Goal: Communication & Community: Answer question/provide support

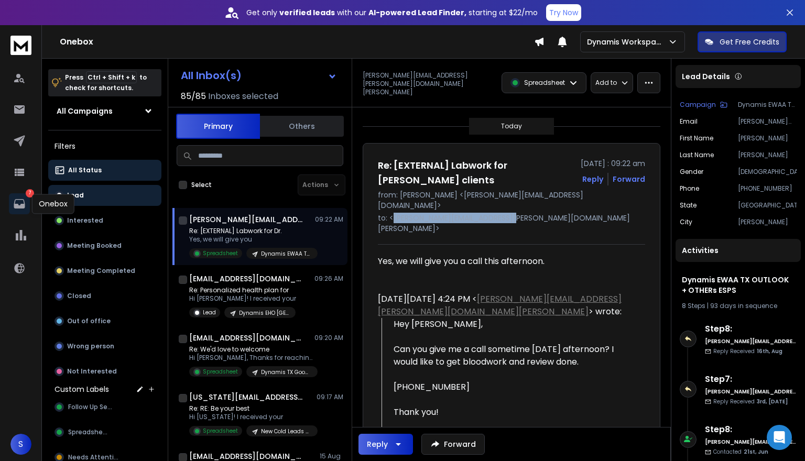
click at [88, 199] on button "Lead" at bounding box center [104, 195] width 113 height 21
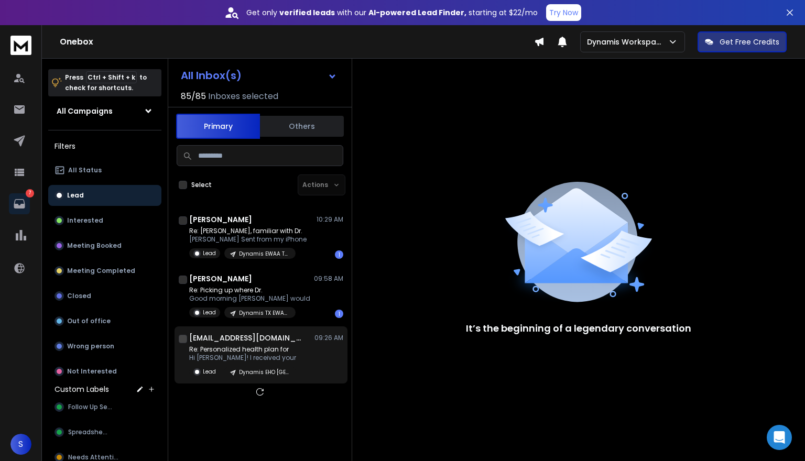
click at [245, 350] on p "Re: Personalized health plan for" at bounding box center [242, 349] width 107 height 8
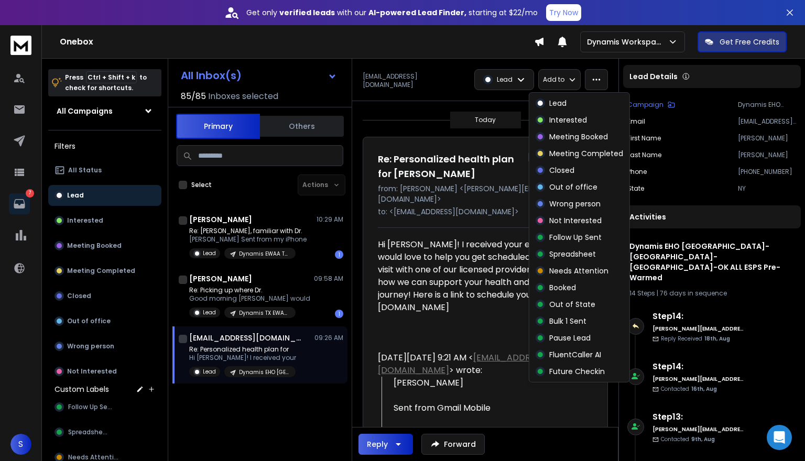
click at [512, 81] on p "Lead" at bounding box center [505, 79] width 16 height 8
click at [590, 256] on p "Spreadsheet" at bounding box center [572, 254] width 47 height 10
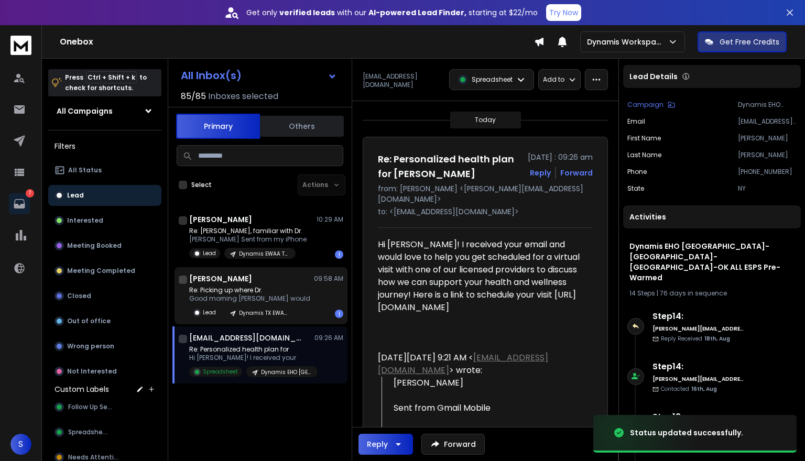
click at [247, 291] on p "Re: Picking up where Dr." at bounding box center [249, 290] width 121 height 8
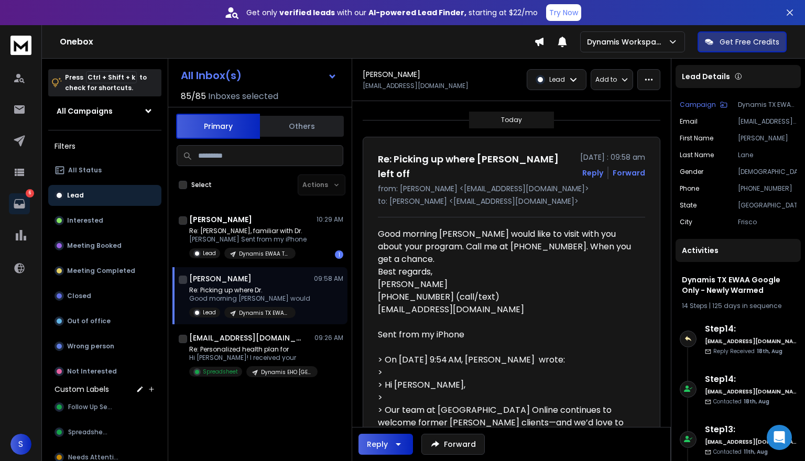
click at [756, 187] on p "[PHONE_NUMBER]" at bounding box center [767, 188] width 59 height 8
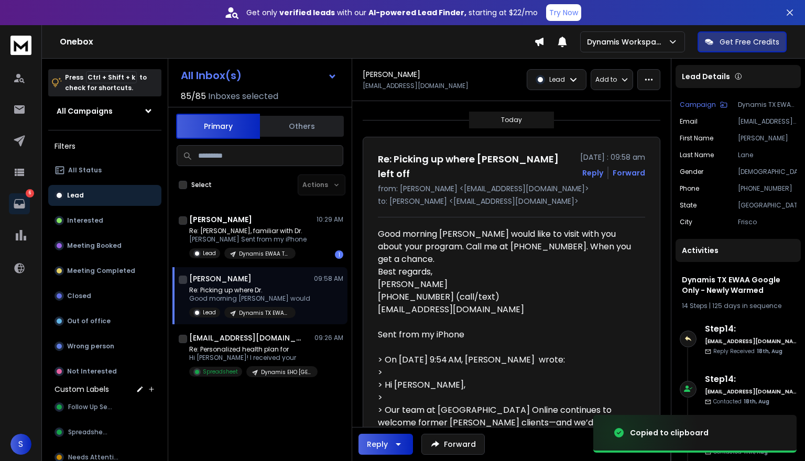
click at [742, 152] on p "Lane" at bounding box center [767, 155] width 59 height 8
click at [748, 138] on p "[PERSON_NAME]" at bounding box center [767, 138] width 59 height 8
click at [771, 187] on p "[PHONE_NUMBER]" at bounding box center [767, 188] width 59 height 8
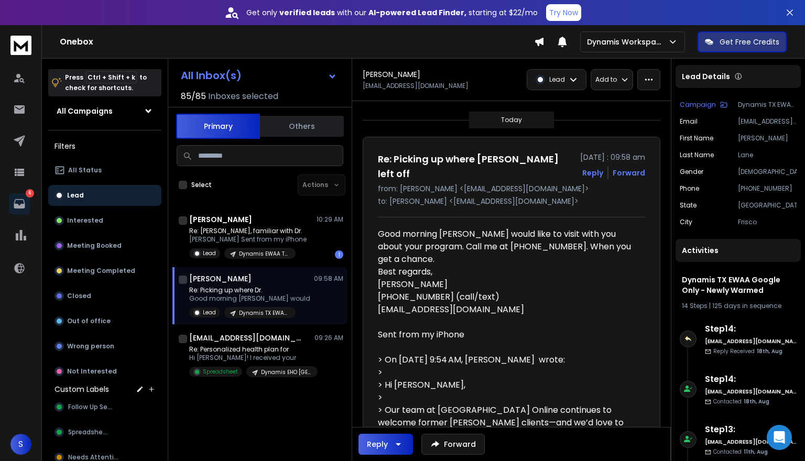
click at [588, 171] on button "Reply" at bounding box center [592, 173] width 21 height 10
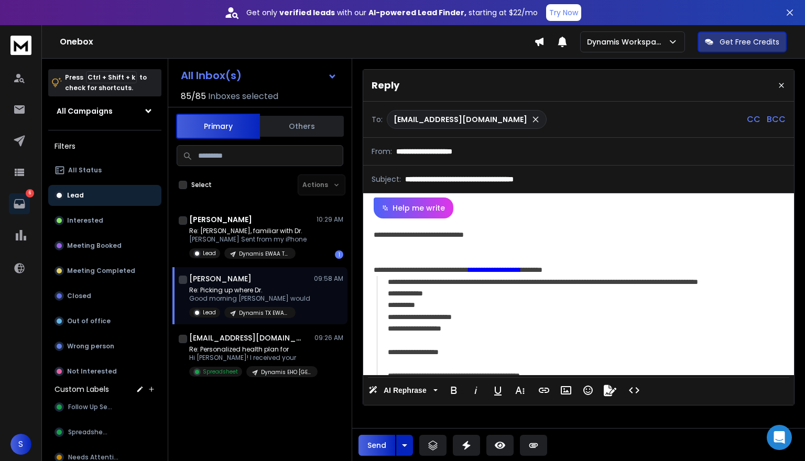
click at [368, 442] on button "Send" at bounding box center [376, 445] width 37 height 21
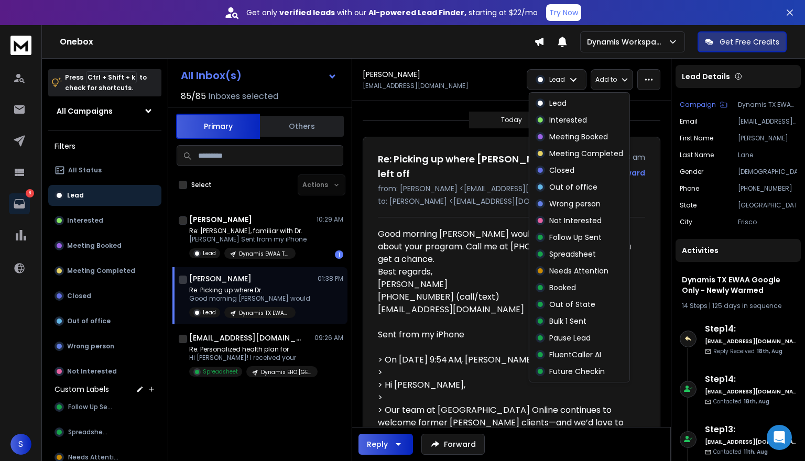
click at [557, 79] on p "Lead" at bounding box center [557, 79] width 16 height 8
click at [589, 255] on p "Spreadsheet" at bounding box center [572, 254] width 47 height 10
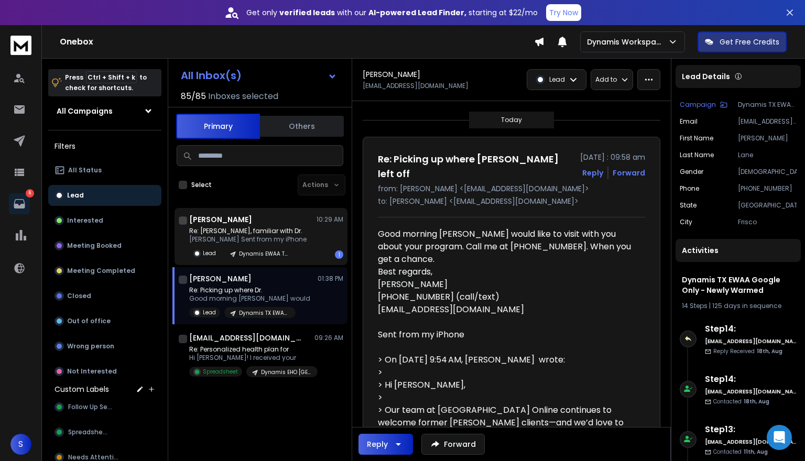
click at [249, 226] on div "[PERSON_NAME] 10:29 AM Re: [PERSON_NAME], familiar with [PERSON_NAME] Sent from…" at bounding box center [266, 236] width 154 height 45
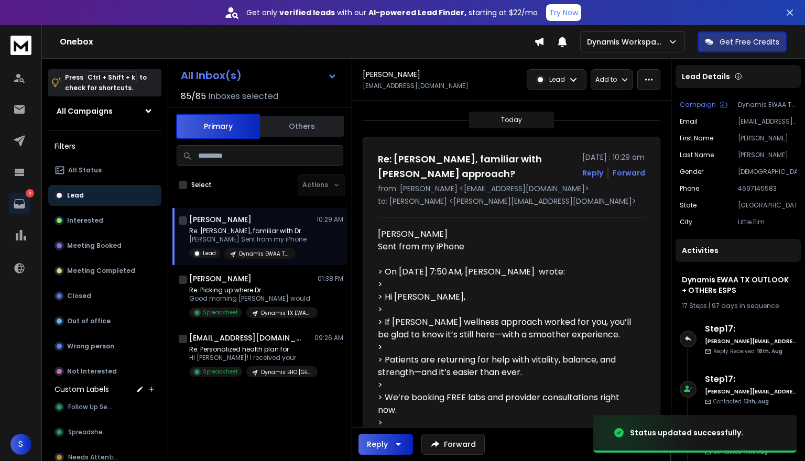
click at [742, 154] on p "[PERSON_NAME]" at bounding box center [767, 155] width 59 height 8
click at [741, 138] on p "[PERSON_NAME]" at bounding box center [767, 138] width 59 height 8
drag, startPoint x: 760, startPoint y: 187, endPoint x: 758, endPoint y: 197, distance: 10.2
click at [760, 187] on p "4697145583" at bounding box center [767, 188] width 59 height 8
click at [588, 172] on button "Reply" at bounding box center [592, 173] width 21 height 10
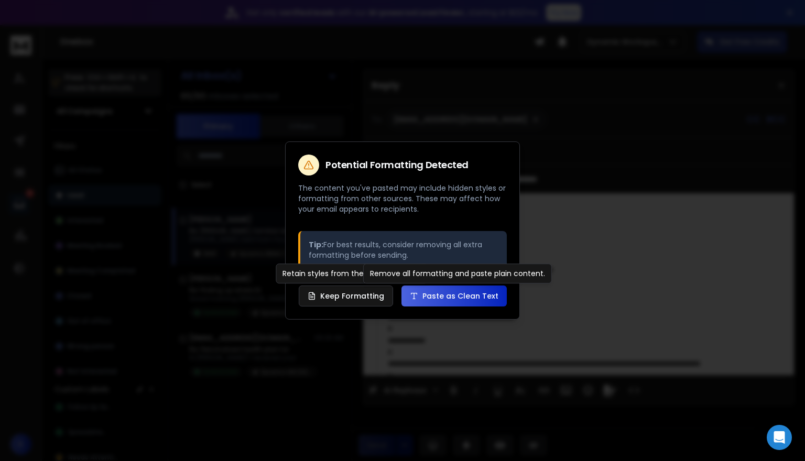
click at [465, 291] on button "Paste as Clean Text" at bounding box center [453, 296] width 105 height 21
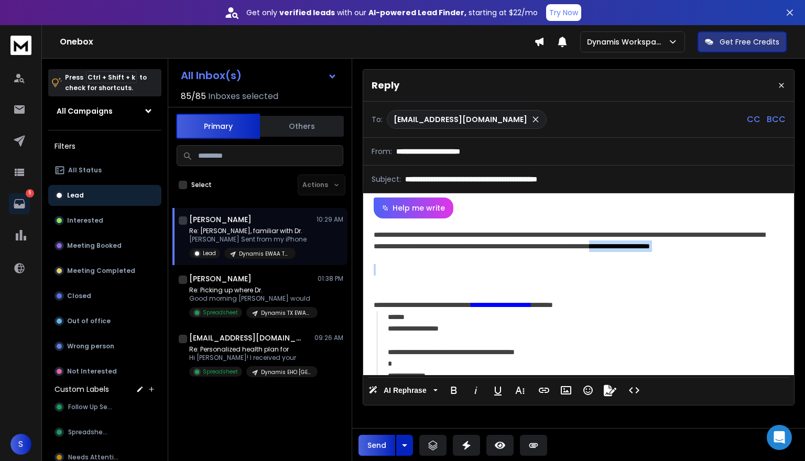
drag, startPoint x: 458, startPoint y: 270, endPoint x: 358, endPoint y: 262, distance: 101.0
click at [356, 264] on div "**********" at bounding box center [578, 298] width 453 height 478
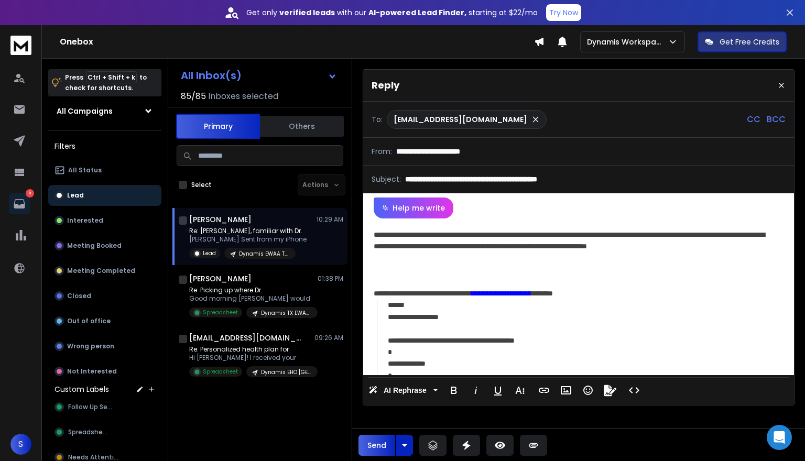
click at [752, 248] on div "**********" at bounding box center [573, 241] width 399 height 24
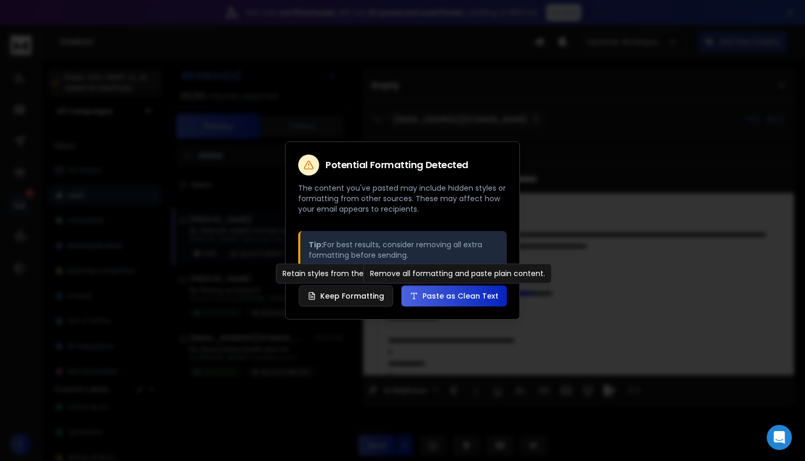
click at [445, 296] on button "Paste as Clean Text" at bounding box center [453, 296] width 105 height 21
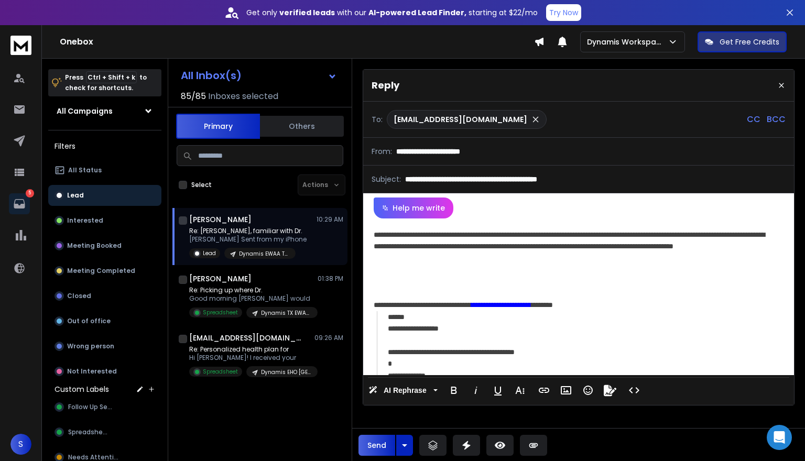
click at [368, 442] on button "Send" at bounding box center [376, 445] width 37 height 21
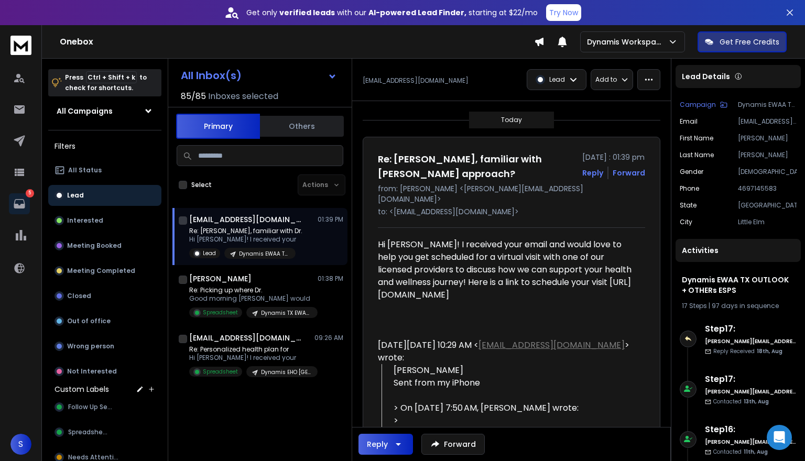
click at [559, 88] on div "Lead" at bounding box center [556, 80] width 59 height 20
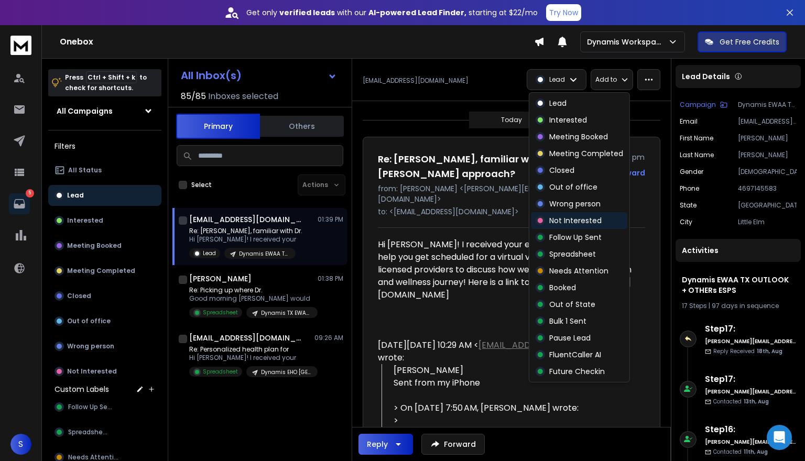
click at [589, 220] on p "Not Interested" at bounding box center [575, 220] width 52 height 10
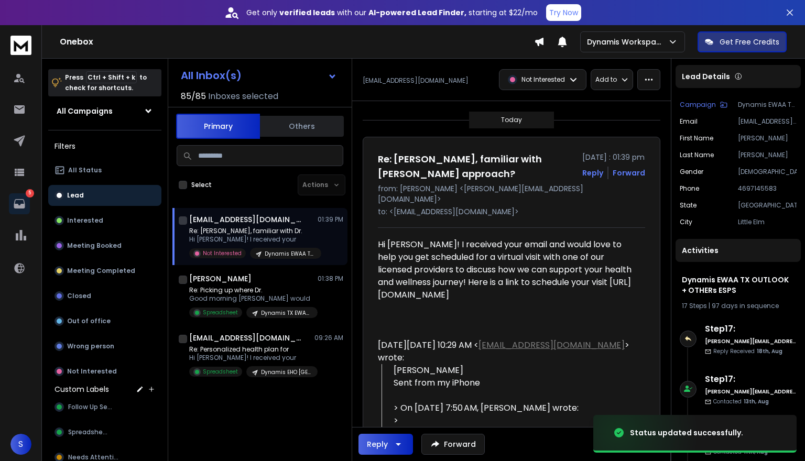
click at [553, 80] on p "Not Interested" at bounding box center [542, 79] width 43 height 8
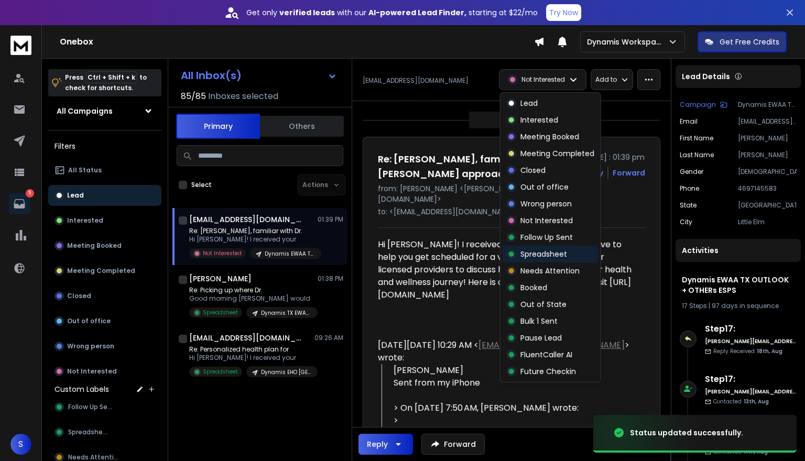
click at [560, 255] on p "Spreadsheet" at bounding box center [543, 254] width 47 height 10
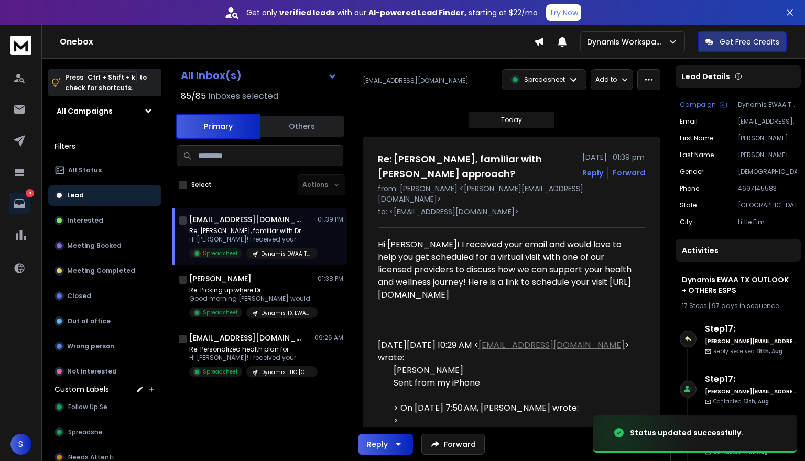
click at [265, 160] on input at bounding box center [260, 155] width 167 height 21
click at [106, 169] on button "All Status" at bounding box center [104, 170] width 113 height 21
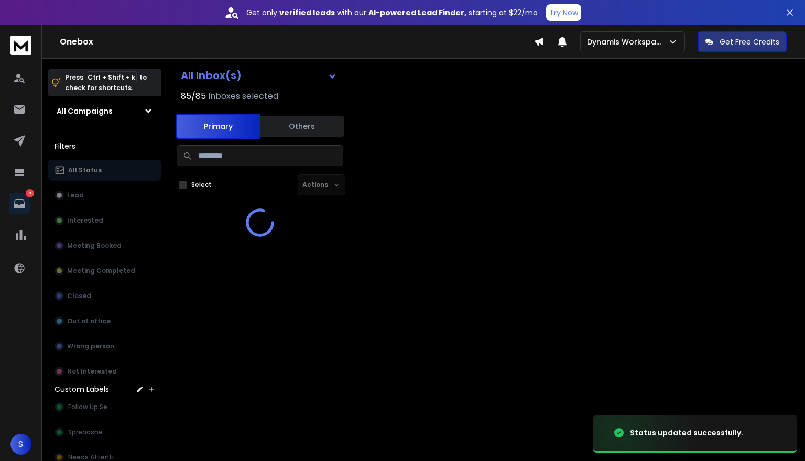
click at [242, 160] on input at bounding box center [260, 155] width 167 height 21
paste input "**********"
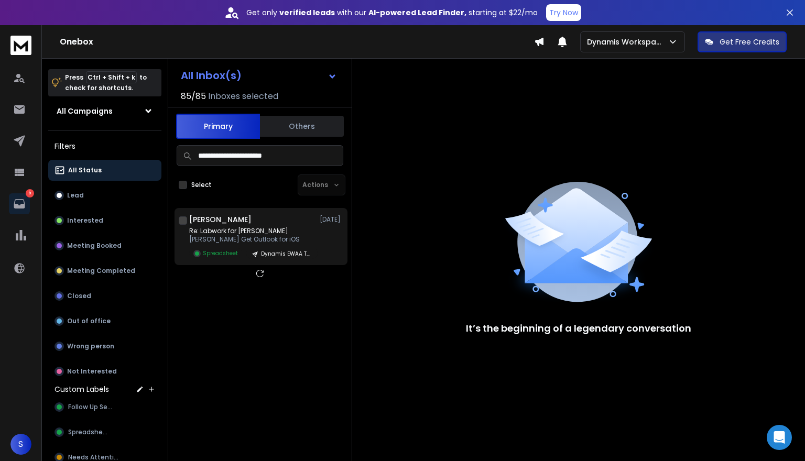
type input "**********"
click at [243, 220] on h1 "[PERSON_NAME]" at bounding box center [220, 219] width 62 height 10
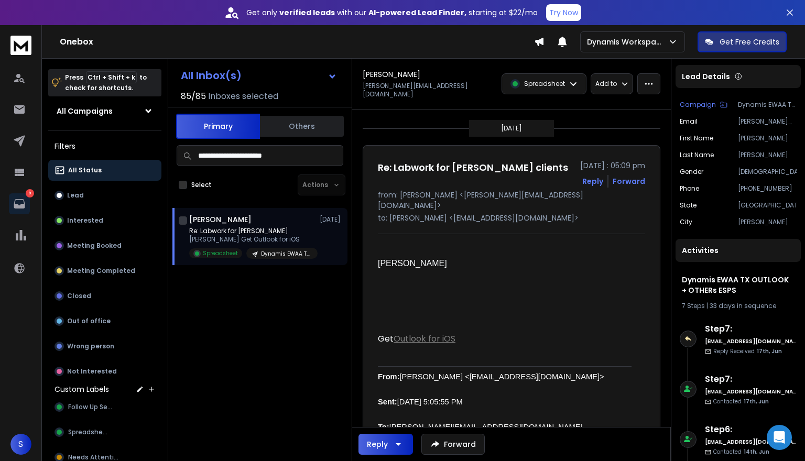
click at [593, 176] on button "Reply" at bounding box center [592, 181] width 21 height 10
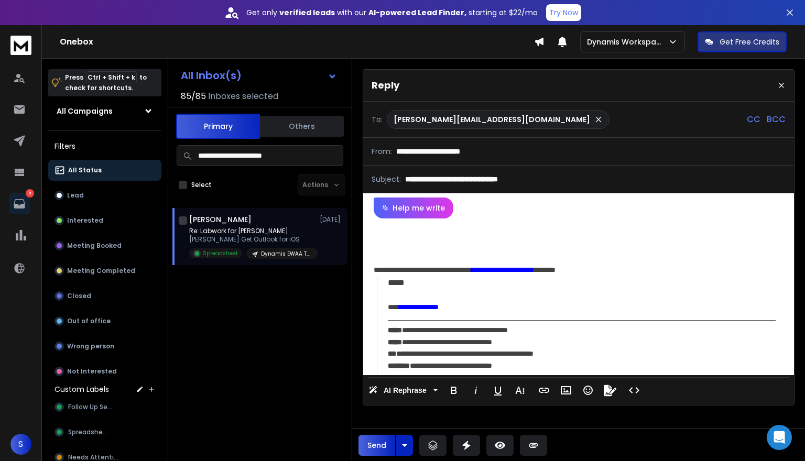
click at [401, 243] on div at bounding box center [579, 247] width 410 height 12
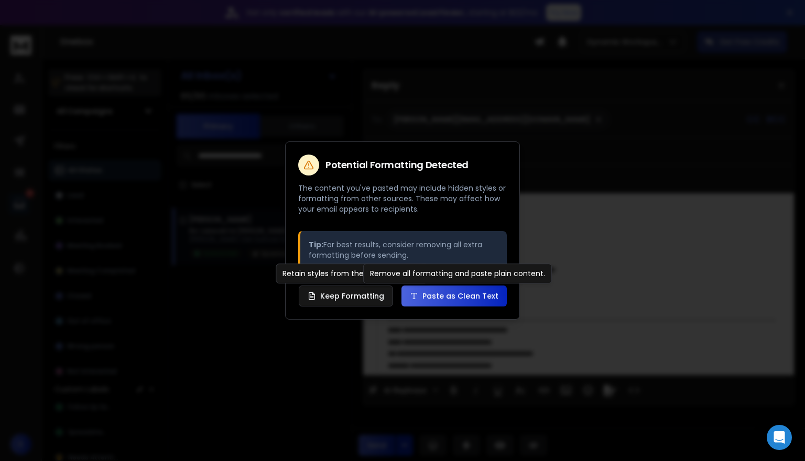
click at [429, 296] on button "Paste as Clean Text" at bounding box center [453, 296] width 105 height 21
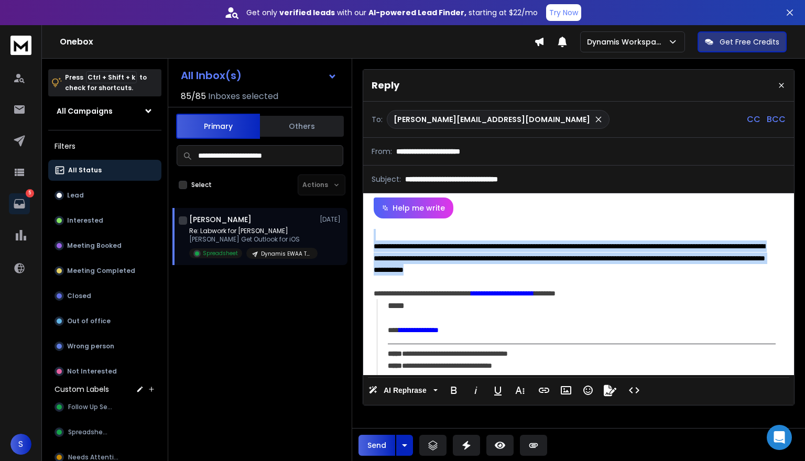
drag, startPoint x: 578, startPoint y: 272, endPoint x: 259, endPoint y: 209, distance: 325.3
click at [259, 209] on div "**********" at bounding box center [486, 289] width 637 height 461
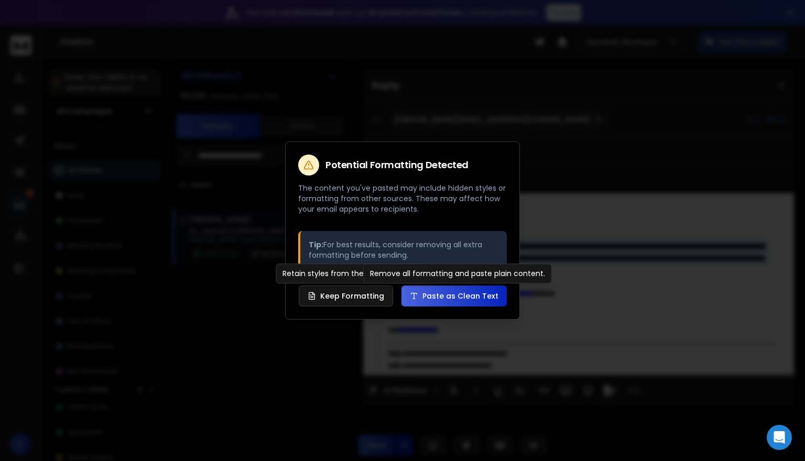
click at [463, 295] on button "Paste as Clean Text" at bounding box center [453, 296] width 105 height 21
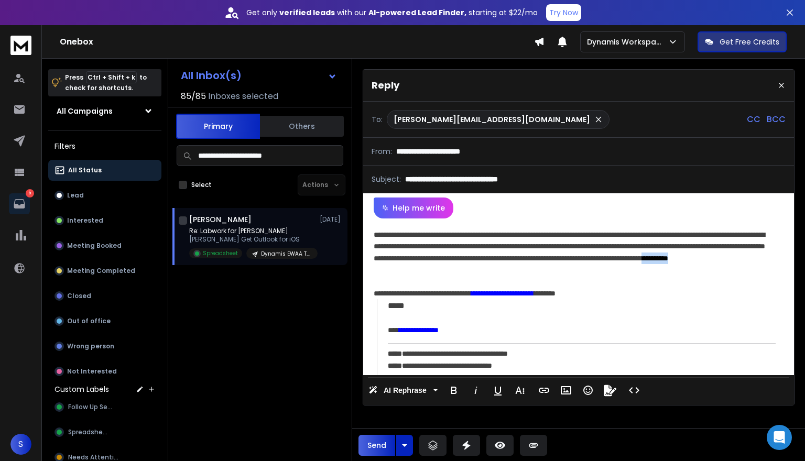
drag, startPoint x: 507, startPoint y: 268, endPoint x: 467, endPoint y: 264, distance: 40.0
click at [467, 264] on div "**********" at bounding box center [573, 252] width 399 height 47
drag, startPoint x: 422, startPoint y: 235, endPoint x: 382, endPoint y: 234, distance: 40.4
click at [382, 234] on div "**********" at bounding box center [573, 252] width 399 height 47
click at [490, 265] on div "**********" at bounding box center [573, 252] width 399 height 47
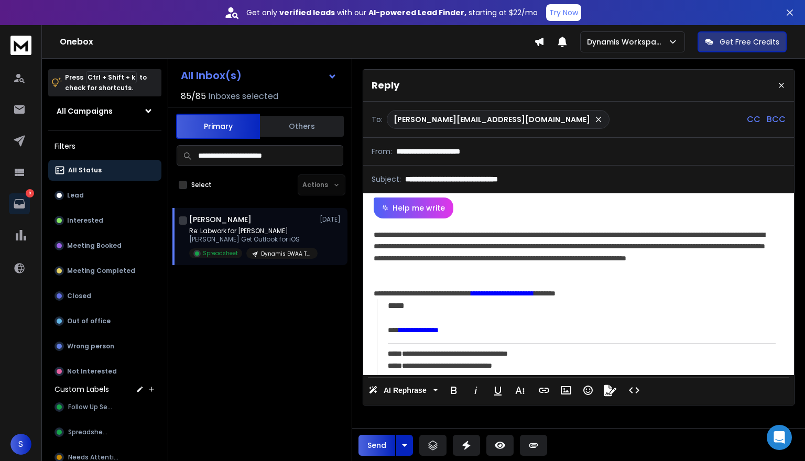
click at [377, 441] on button "Send" at bounding box center [376, 445] width 37 height 21
